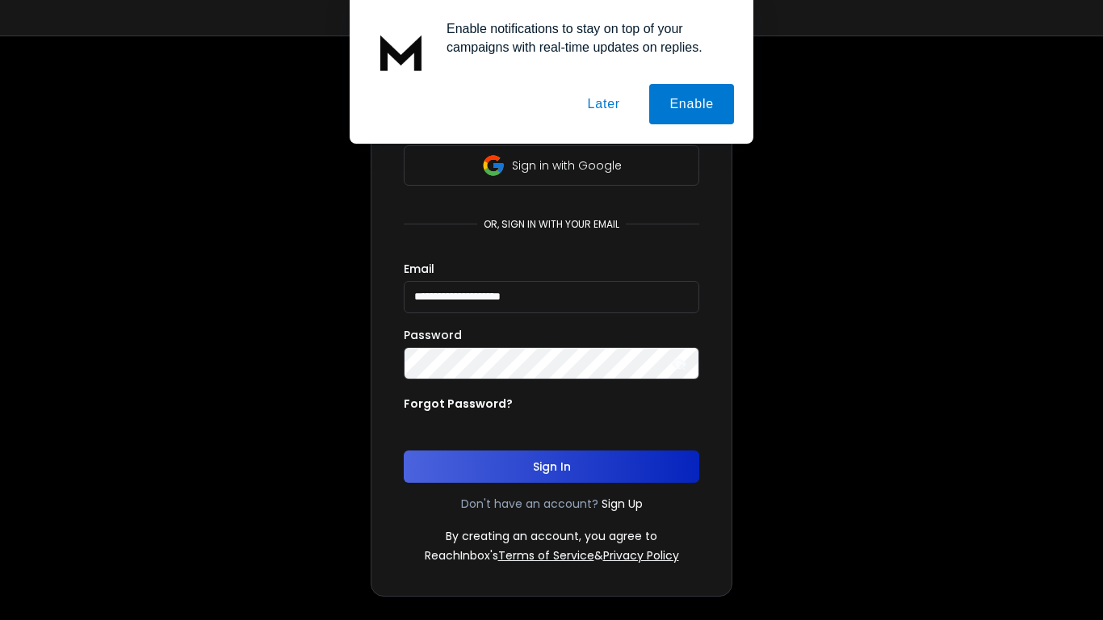
type input "**********"
click at [551, 466] on button "Sign In" at bounding box center [551, 466] width 295 height 32
